Goal: Find contact information: Find contact information

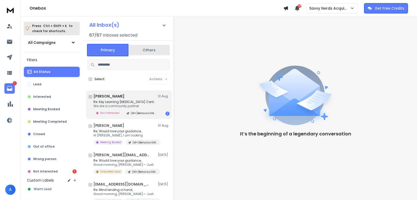
click at [127, 95] on div "Sherry Ramsey 12 Aug" at bounding box center [132, 96] width 76 height 5
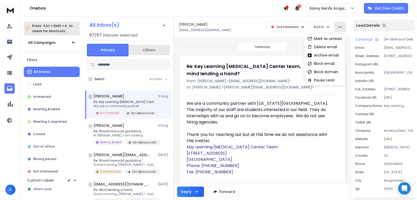
click at [340, 29] on icon "button" at bounding box center [340, 27] width 5 height 5
click at [321, 65] on div "Block email" at bounding box center [321, 63] width 27 height 5
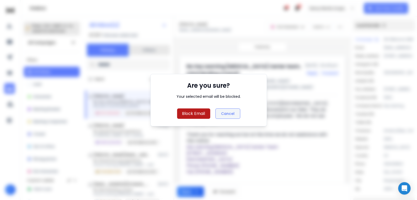
click at [194, 113] on button "Block Email" at bounding box center [193, 113] width 33 height 10
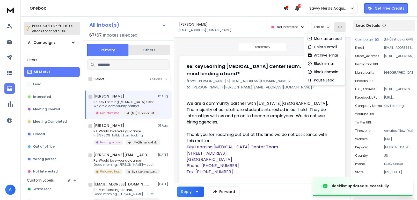
click at [343, 27] on button "button" at bounding box center [339, 27] width 11 height 10
click at [326, 58] on div "Archive email" at bounding box center [324, 55] width 39 height 8
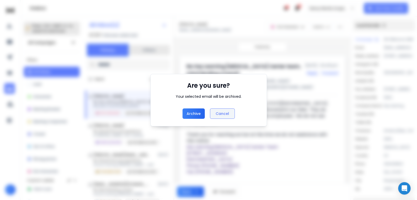
click at [192, 114] on p "archive" at bounding box center [194, 113] width 14 height 5
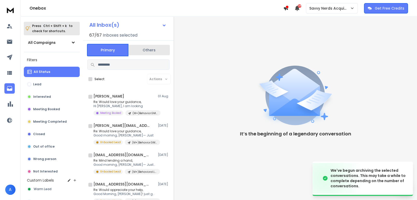
click at [211, 43] on div "It’s the beginning of a legendary conversation" at bounding box center [295, 102] width 243 height 170
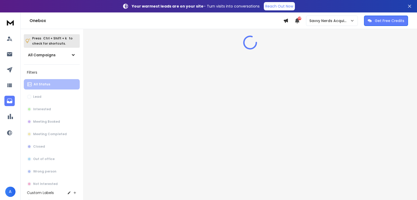
click at [408, 6] on icon at bounding box center [410, 6] width 5 height 5
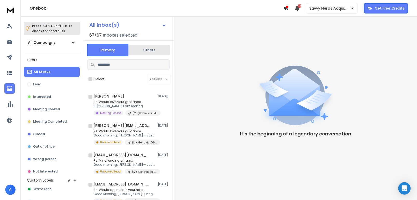
click at [196, 52] on div "It’s the beginning of a legendary conversation" at bounding box center [295, 102] width 243 height 170
click at [199, 59] on div "It’s the beginning of a legendary conversation" at bounding box center [295, 102] width 243 height 170
click at [231, 55] on div "It’s the beginning of a legendary conversation" at bounding box center [295, 102] width 243 height 170
click at [220, 140] on div "It’s the beginning of a legendary conversation" at bounding box center [295, 102] width 243 height 170
drag, startPoint x: 172, startPoint y: 96, endPoint x: 174, endPoint y: 105, distance: 9.8
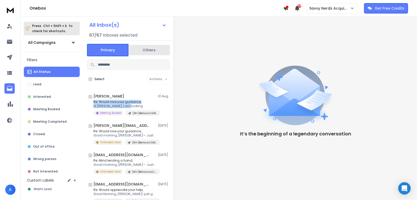
click at [174, 105] on div "All Inbox(s) 67 / 67 Inboxes selected Primary Others Select Actions Elizabeth R…" at bounding box center [250, 117] width 334 height 200
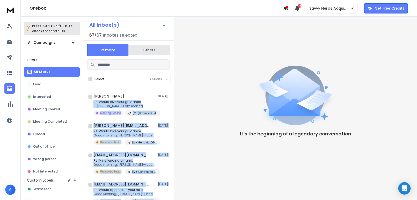
click at [179, 102] on div "It’s the beginning of a legendary conversation" at bounding box center [295, 102] width 243 height 170
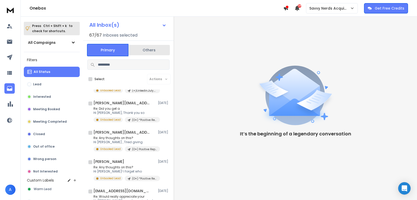
scroll to position [110, 0]
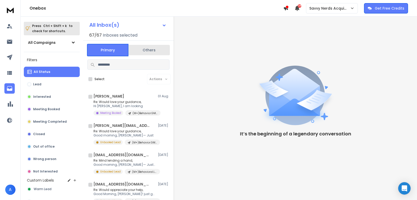
click at [198, 85] on div "It’s the beginning of a legendary conversation" at bounding box center [295, 102] width 243 height 170
click at [239, 92] on div "It’s the beginning of a legendary conversation" at bounding box center [295, 102] width 243 height 170
click at [190, 111] on div "It’s the beginning of a legendary conversation" at bounding box center [295, 102] width 243 height 170
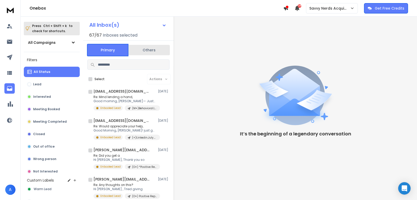
scroll to position [66, 0]
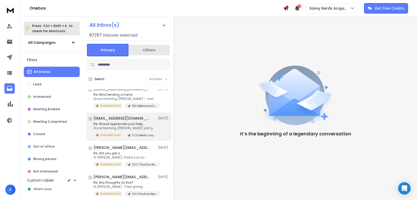
click at [109, 129] on p "Good Morning, [PERSON_NAME]! just gave" at bounding box center [125, 128] width 62 height 4
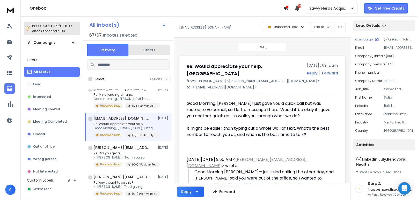
click at [249, 110] on div "Good Morning, [PERSON_NAME]! just gave you a quick call but was routed to voice…" at bounding box center [260, 109] width 147 height 19
click at [225, 125] on div "It might be easier than typing out a whole wall of text. What’s the best number…" at bounding box center [260, 131] width 147 height 12
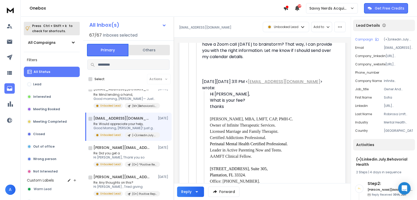
scroll to position [213, 0]
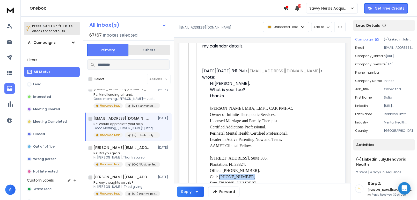
drag, startPoint x: 251, startPoint y: 169, endPoint x: 219, endPoint y: 170, distance: 31.6
click at [219, 174] on div "Cell: (954)805-9513." at bounding box center [272, 177] width 124 height 6
copy span "(954)805-9513."
click at [252, 125] on span "Certified Addictions Professional." at bounding box center [238, 127] width 56 height 4
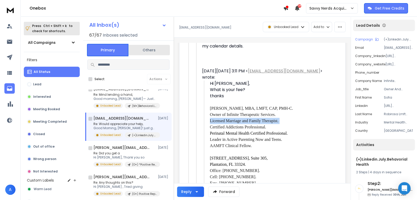
drag, startPoint x: 349, startPoint y: 115, endPoint x: 349, endPoint y: 105, distance: 9.8
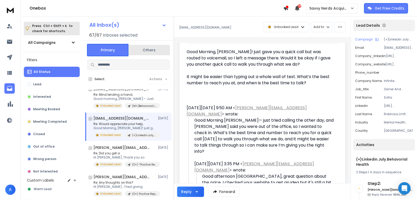
scroll to position [0, 0]
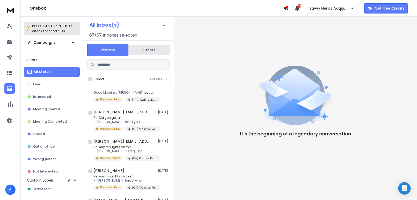
scroll to position [110, 0]
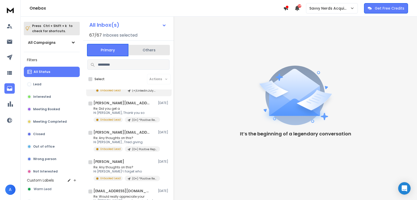
click at [129, 96] on div "[EMAIL_ADDRESS][DOMAIN_NAME] [DATE] Re: Would appreciate your help, Good Mornin…" at bounding box center [128, 82] width 85 height 28
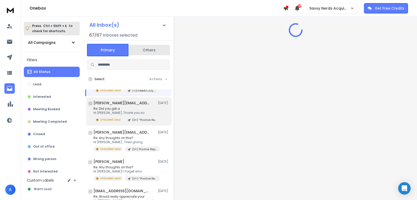
click at [127, 103] on h1 "[PERSON_NAME][EMAIL_ADDRESS][DOMAIN_NAME]" at bounding box center [122, 102] width 57 height 5
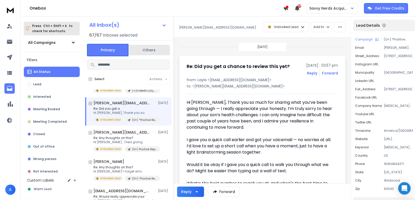
click at [388, 163] on p "16364844371" at bounding box center [398, 164] width 29 height 4
click at [225, 131] on div at bounding box center [260, 133] width 147 height 6
